Goal: Task Accomplishment & Management: Manage account settings

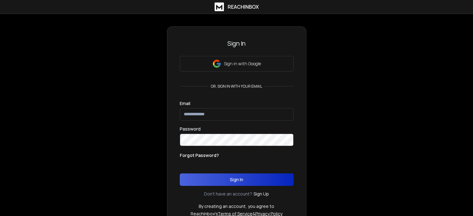
type input "**********"
click at [236, 184] on button "Sign In" at bounding box center [237, 179] width 114 height 12
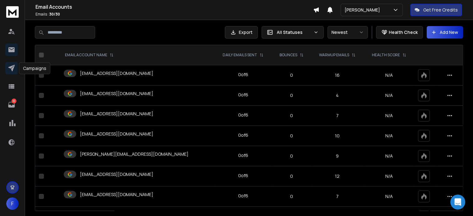
click at [9, 65] on icon at bounding box center [11, 67] width 7 height 7
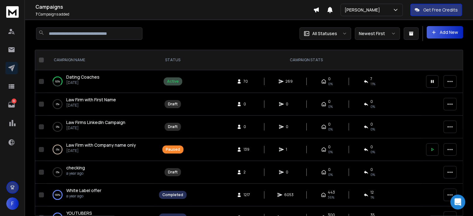
click at [89, 77] on span "Dating Coaches" at bounding box center [82, 77] width 33 height 6
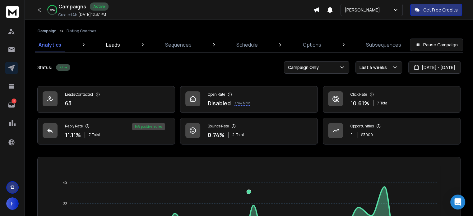
click at [114, 46] on p "Leads" at bounding box center [113, 44] width 14 height 7
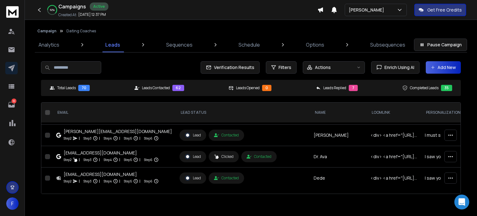
scroll to position [2444, 0]
